Goal: Find specific page/section: Find specific page/section

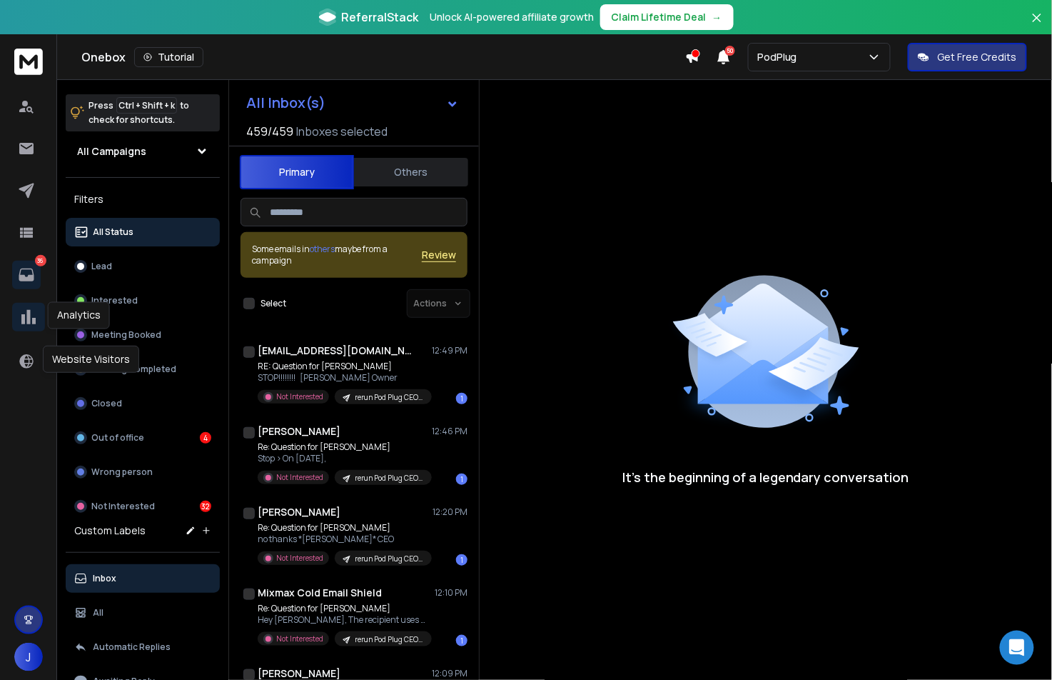
click at [29, 323] on icon at bounding box center [28, 316] width 21 height 21
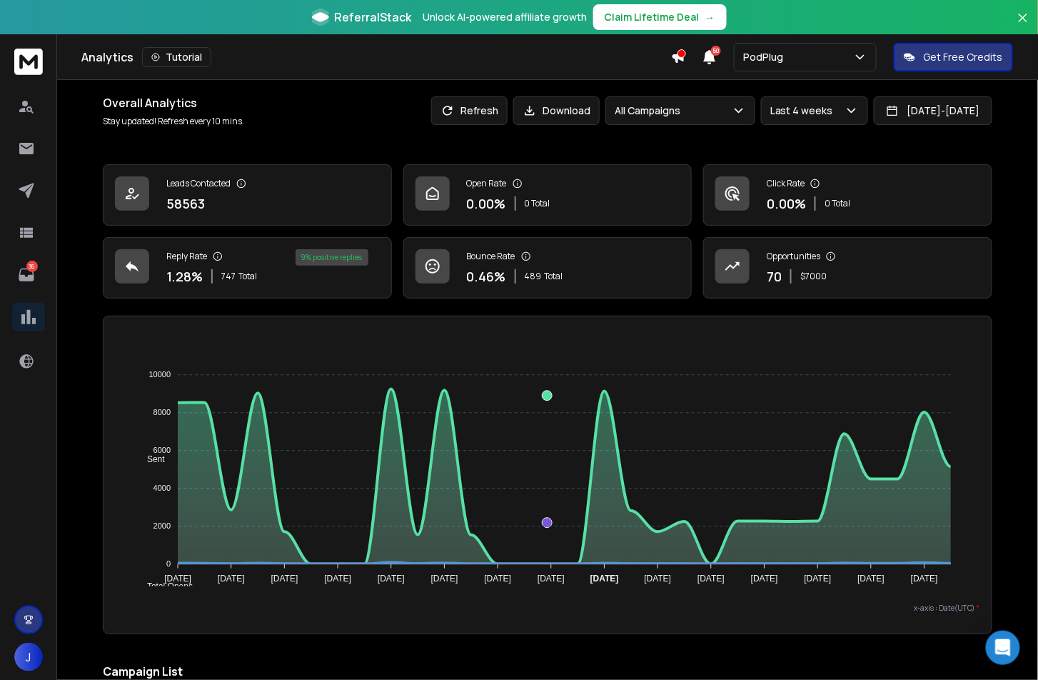
click at [638, 366] on foreignobject "Sent Total Opens Unique Opens Links Clicked Total Replies" at bounding box center [547, 461] width 822 height 250
